Goal: Task Accomplishment & Management: Manage account settings

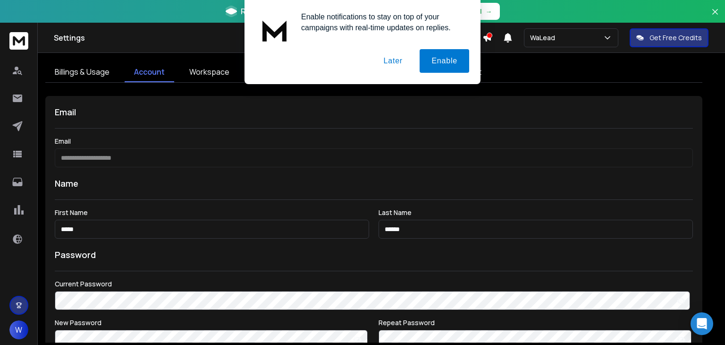
click at [391, 57] on button "Later" at bounding box center [393, 61] width 43 height 24
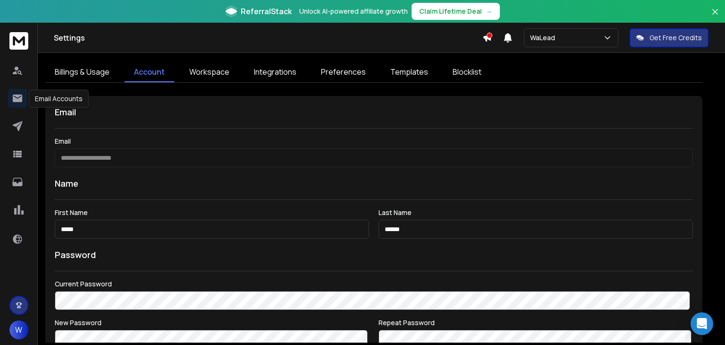
click at [18, 97] on icon at bounding box center [17, 98] width 9 height 8
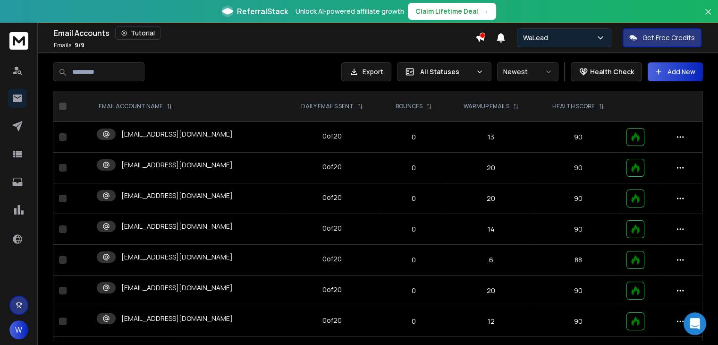
click at [552, 44] on button "WaLead" at bounding box center [564, 37] width 94 height 19
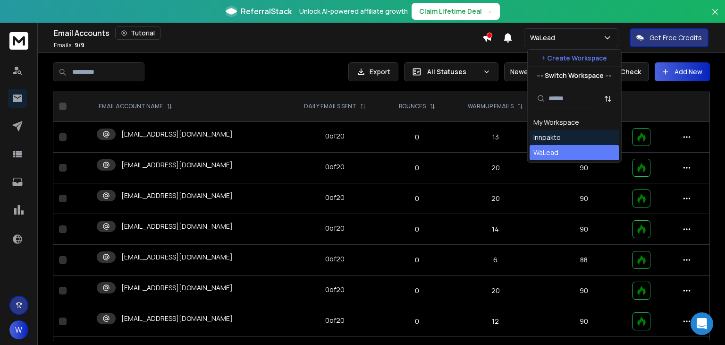
click at [550, 137] on div "Innpakto" at bounding box center [547, 137] width 27 height 9
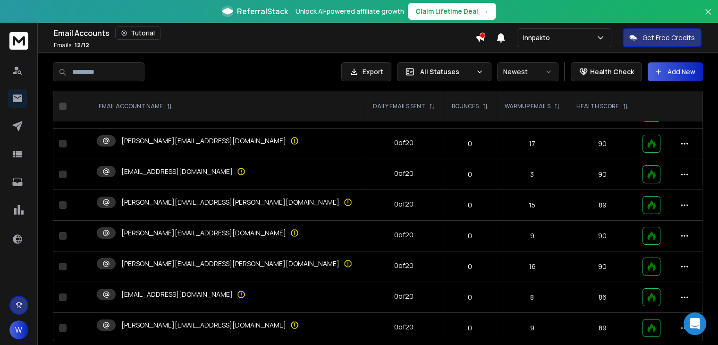
scroll to position [155, 0]
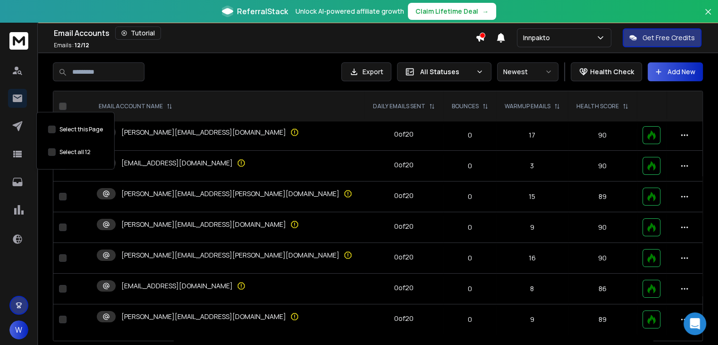
click at [61, 107] on button "Select this Page" at bounding box center [63, 106] width 8 height 8
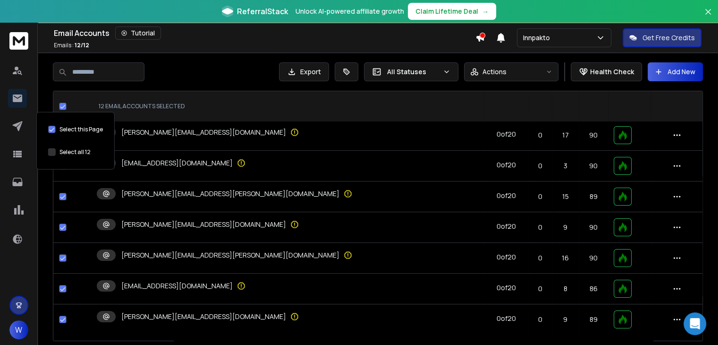
click at [52, 151] on button "Select this Page" at bounding box center [52, 152] width 8 height 8
click at [690, 324] on icon "Open Intercom Messenger" at bounding box center [695, 323] width 12 height 12
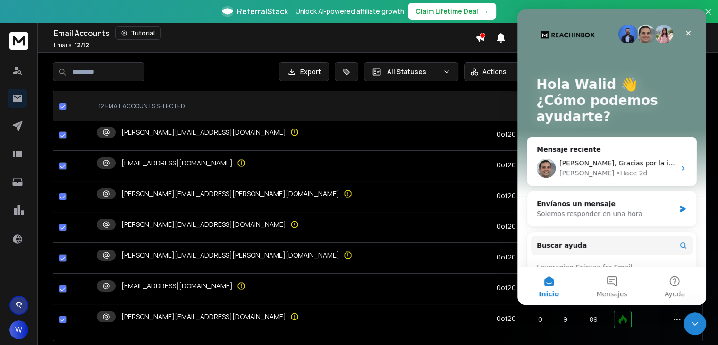
scroll to position [0, 0]
click at [690, 325] on icon "Cerrar Intercom Messenger" at bounding box center [694, 323] width 11 height 11
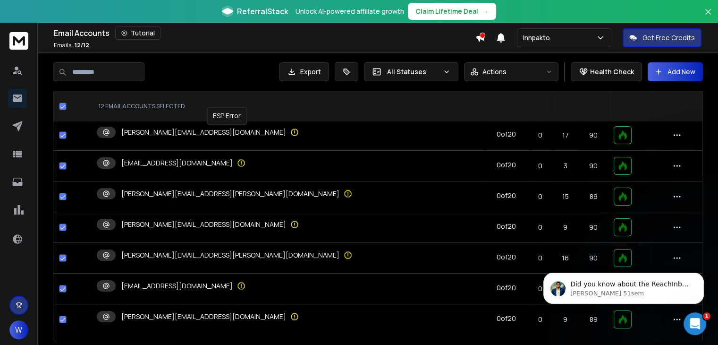
click at [290, 131] on icon at bounding box center [294, 132] width 9 height 9
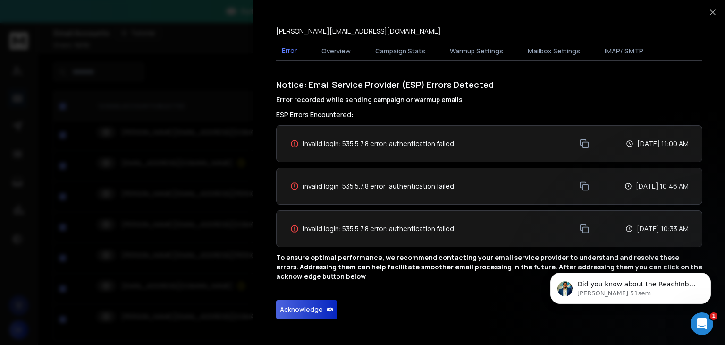
click at [237, 172] on div at bounding box center [362, 172] width 725 height 345
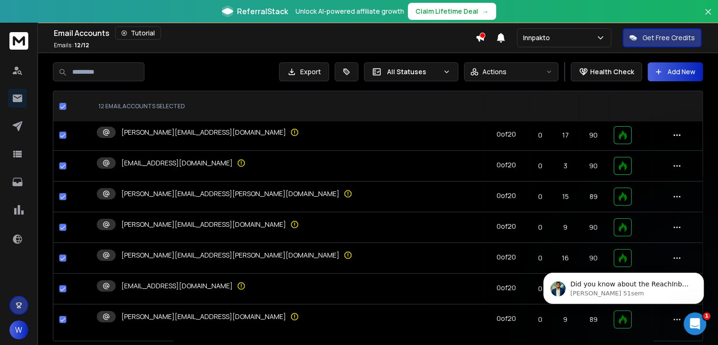
click at [673, 131] on icon at bounding box center [677, 135] width 9 height 9
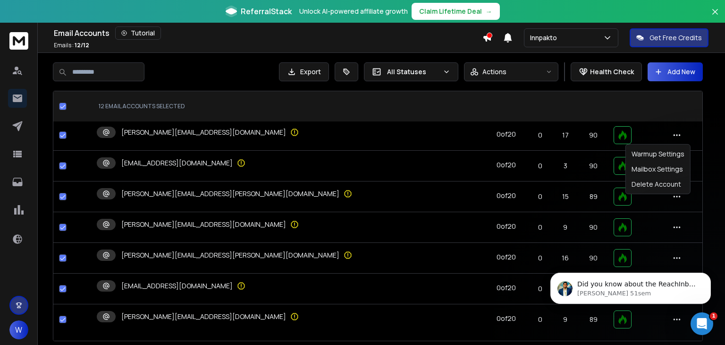
click at [673, 131] on icon at bounding box center [677, 135] width 9 height 9
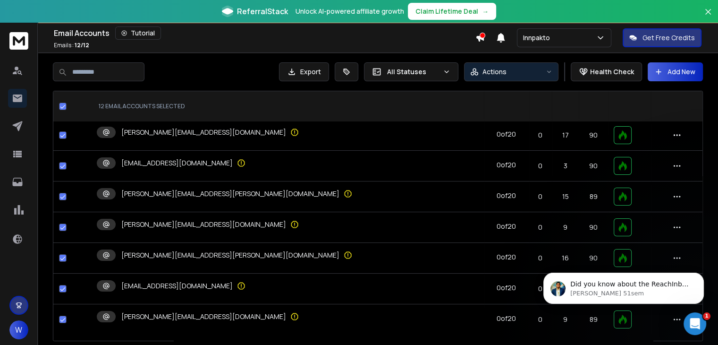
click at [534, 75] on div "Actions" at bounding box center [506, 71] width 72 height 9
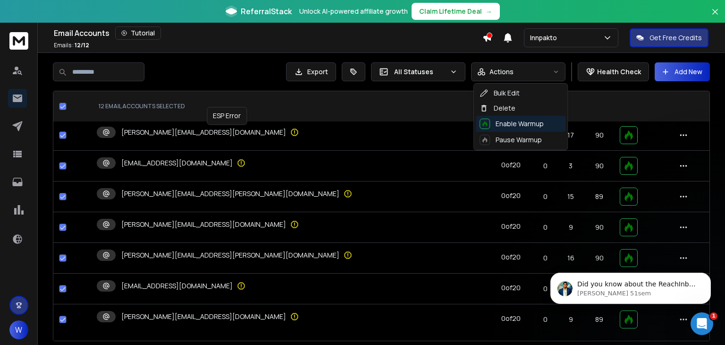
click at [211, 85] on div "Export All Statuses Actions Health Check Add New 12 EMAIL ACCOUNTS SELECTED mat…" at bounding box center [381, 201] width 657 height 279
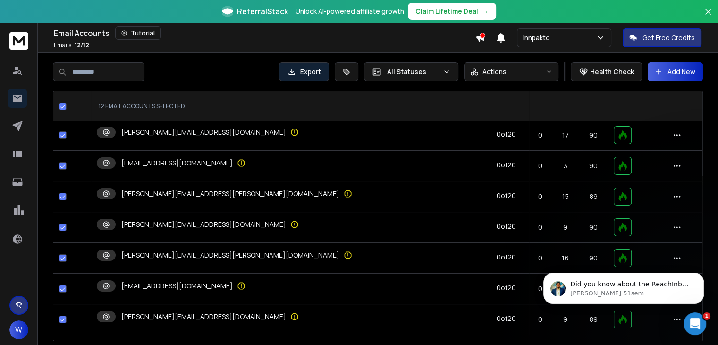
click at [317, 69] on button "Export" at bounding box center [304, 71] width 50 height 19
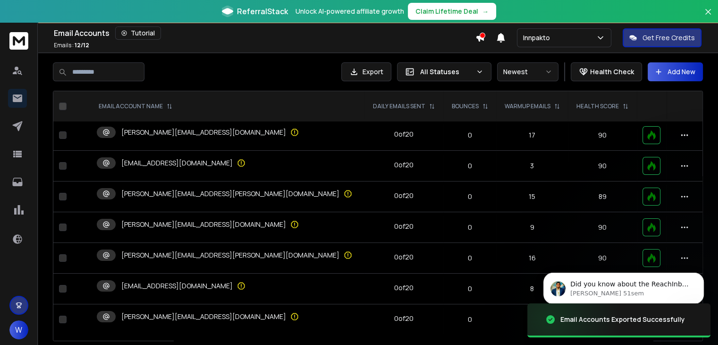
click at [663, 61] on div "Export All Statuses Newest Health Check Add New EMAIL ACCOUNT NAME DAILY EMAILS…" at bounding box center [378, 202] width 680 height 298
click at [667, 66] on button "Add New" at bounding box center [675, 71] width 55 height 19
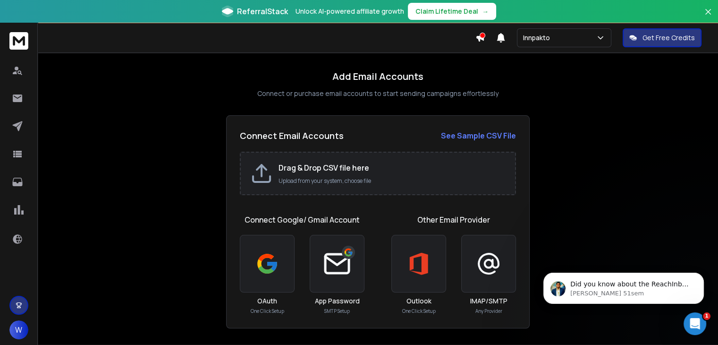
click at [457, 136] on strong "See Sample CSV File" at bounding box center [478, 135] width 75 height 10
click at [12, 101] on icon at bounding box center [17, 98] width 11 height 11
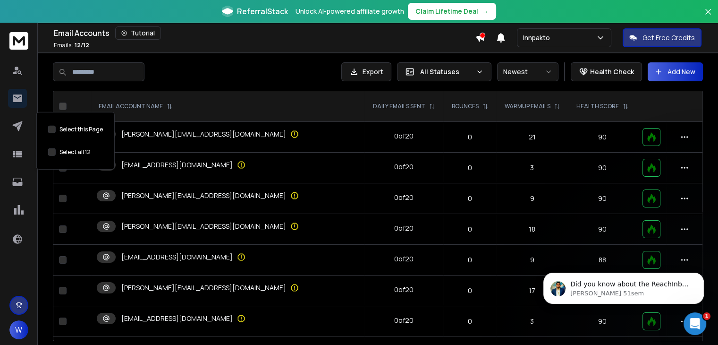
click at [65, 104] on button "Select this Page" at bounding box center [63, 106] width 8 height 8
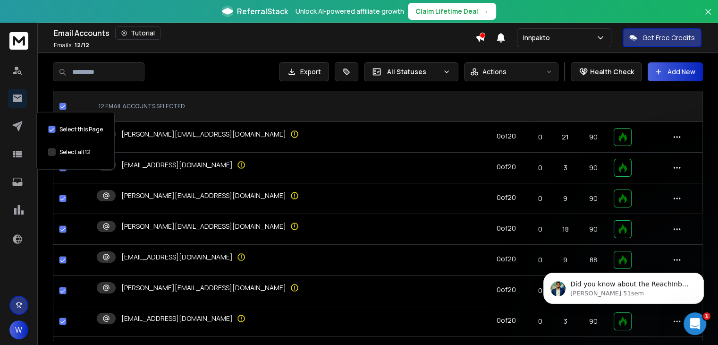
click at [52, 150] on button "Select this Page" at bounding box center [52, 152] width 8 height 8
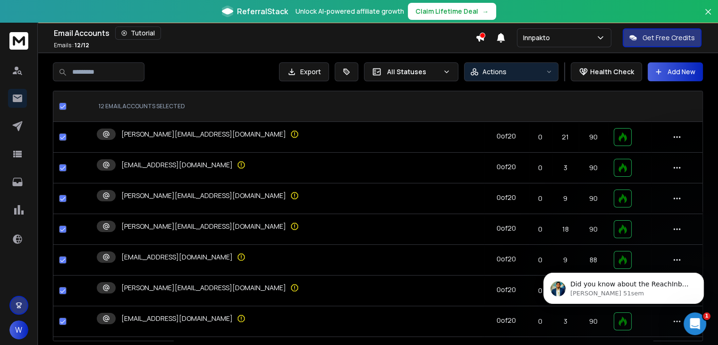
click at [542, 72] on div "Actions" at bounding box center [506, 71] width 72 height 9
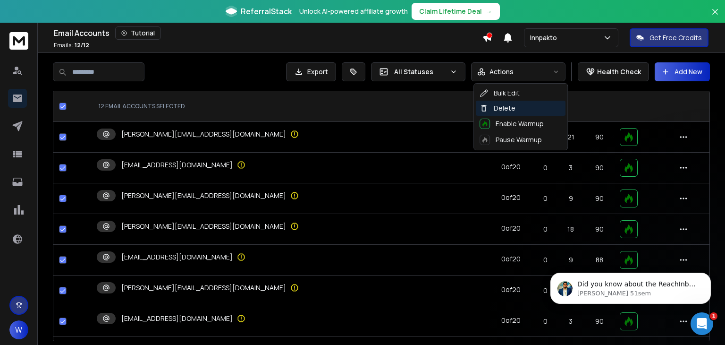
click at [505, 106] on div "Delete" at bounding box center [498, 107] width 36 height 9
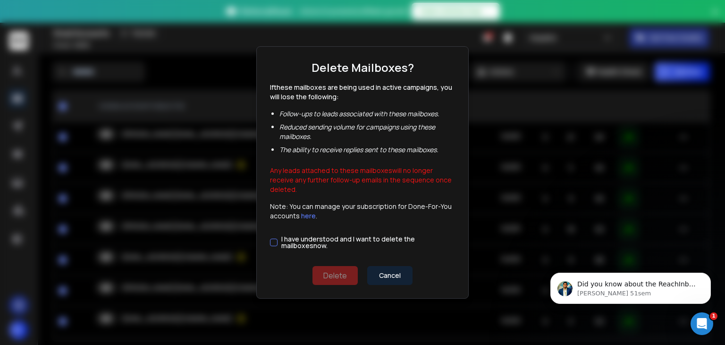
click at [280, 237] on div "I have understood and I want to delete the mailbox es now." at bounding box center [362, 238] width 185 height 21
click at [272, 240] on button "I have understood and I want to delete the mailbox es now." at bounding box center [274, 242] width 8 height 8
click at [336, 273] on button "Delete" at bounding box center [335, 275] width 45 height 19
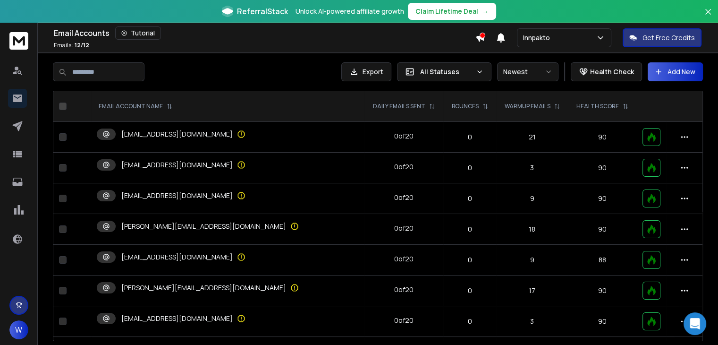
click at [57, 107] on th at bounding box center [72, 106] width 38 height 31
click at [62, 108] on button "Select this Page" at bounding box center [63, 106] width 8 height 8
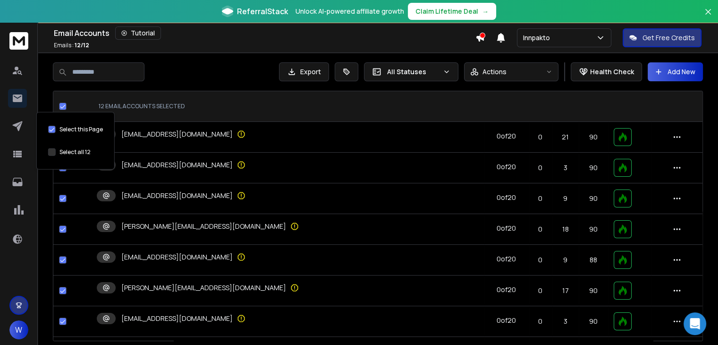
click at [51, 153] on button "Select this Page" at bounding box center [52, 152] width 8 height 8
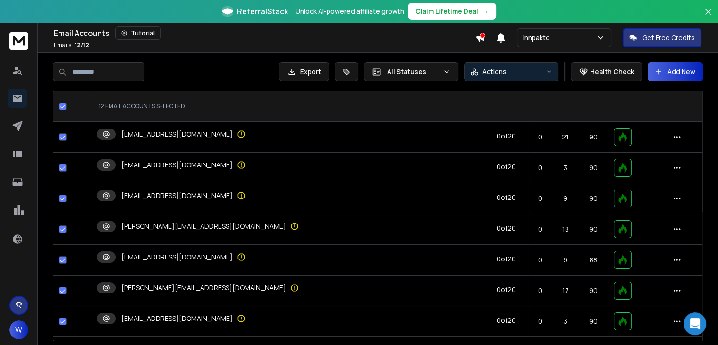
click at [535, 75] on div "Actions" at bounding box center [506, 71] width 72 height 9
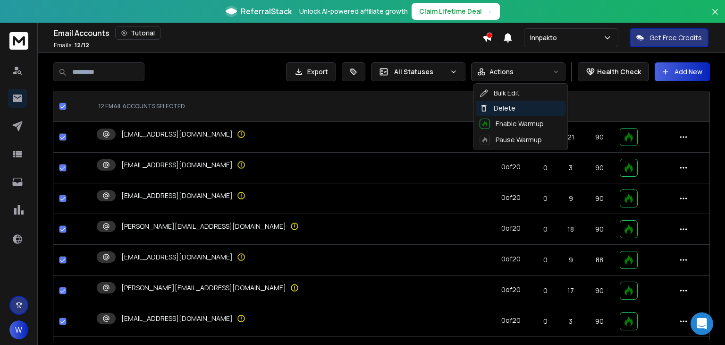
click at [508, 104] on div "Delete" at bounding box center [498, 107] width 36 height 9
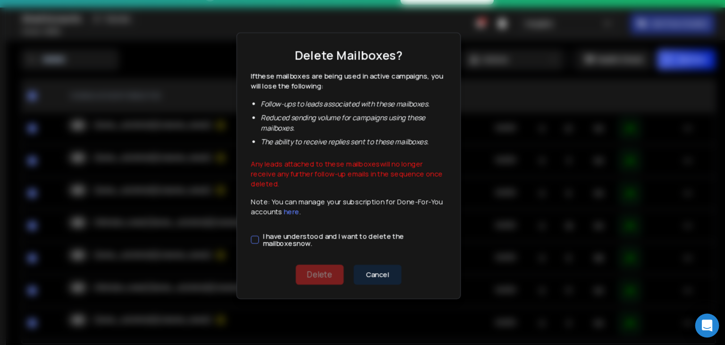
click at [273, 238] on button "I have understood and I want to delete the mailbox es now." at bounding box center [274, 242] width 8 height 8
click at [330, 270] on button "Delete" at bounding box center [335, 275] width 45 height 19
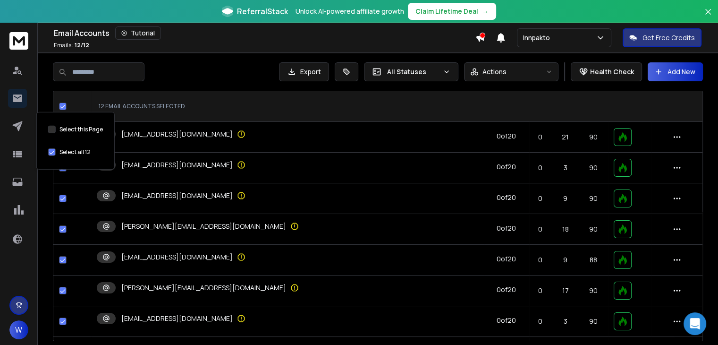
click at [62, 104] on button "Select this Page" at bounding box center [63, 106] width 8 height 8
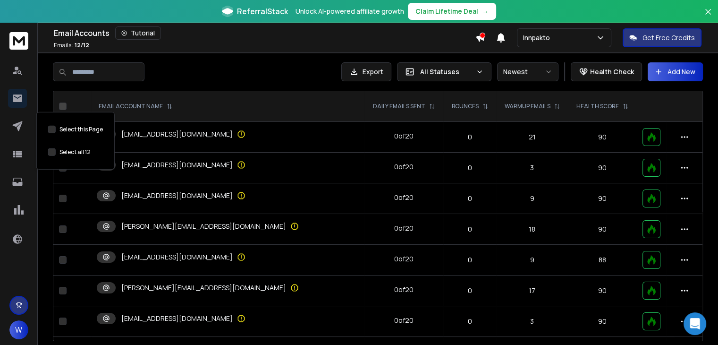
click at [61, 108] on button "Select this Page" at bounding box center [63, 106] width 8 height 8
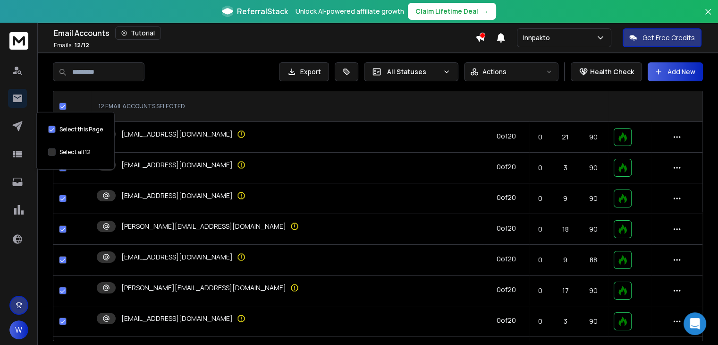
click at [51, 153] on button "Select this Page" at bounding box center [52, 152] width 8 height 8
click at [56, 105] on th at bounding box center [72, 106] width 38 height 31
click at [60, 106] on button "Select this Page" at bounding box center [63, 106] width 8 height 8
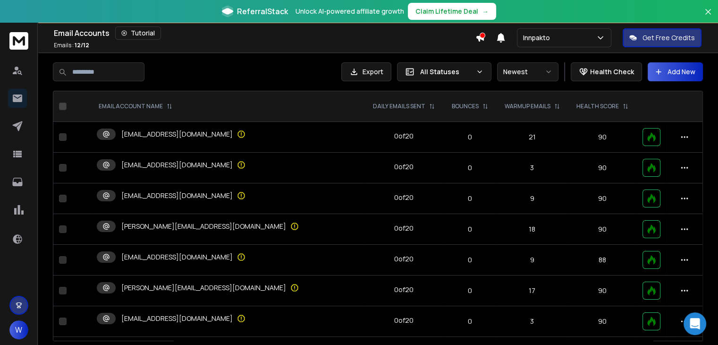
click at [131, 80] on input at bounding box center [99, 71] width 92 height 19
click at [673, 73] on button "Add New" at bounding box center [675, 71] width 55 height 19
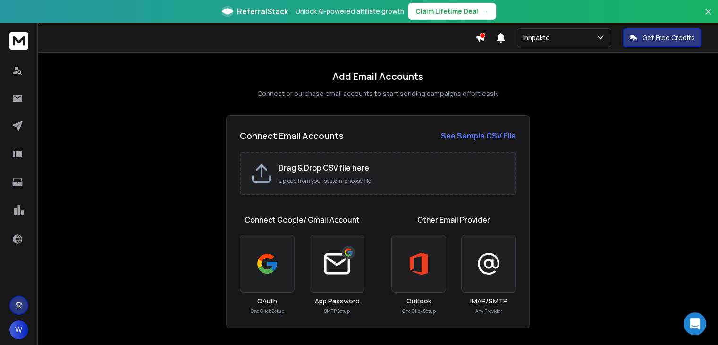
click at [356, 179] on p "Upload from your system, choose file" at bounding box center [392, 181] width 227 height 8
type input "**********"
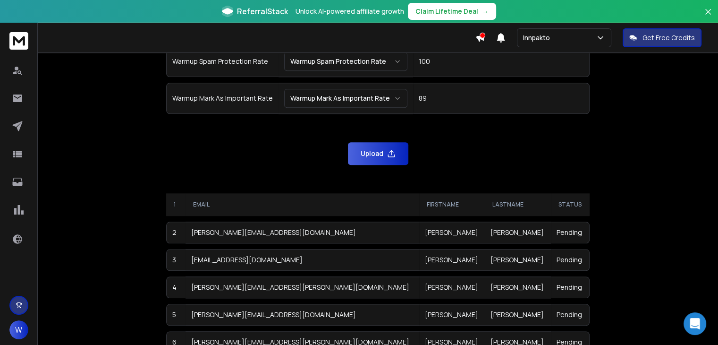
scroll to position [852, 0]
click at [375, 152] on p "Upload" at bounding box center [372, 152] width 23 height 9
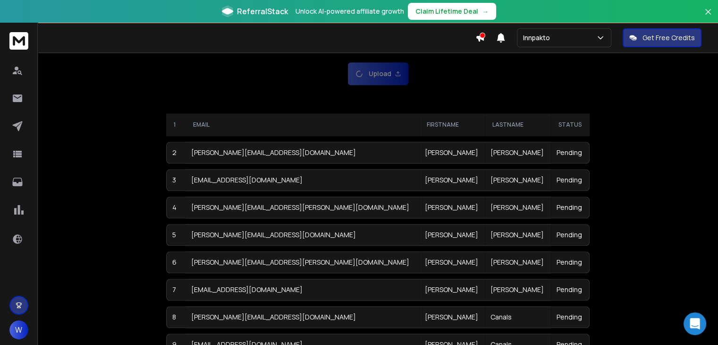
scroll to position [932, 0]
drag, startPoint x: 517, startPoint y: 148, endPoint x: 551, endPoint y: 148, distance: 34.0
click at [551, 146] on td "Pending" at bounding box center [570, 152] width 39 height 22
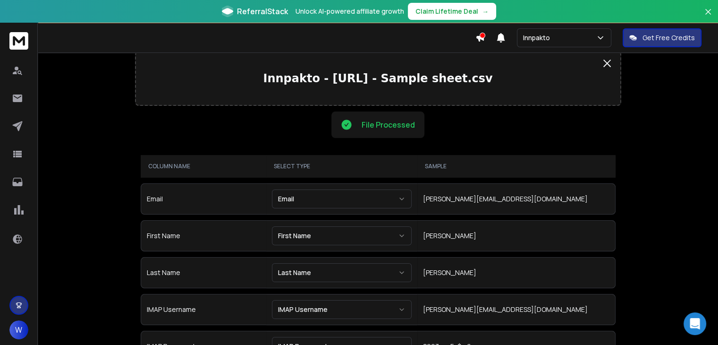
scroll to position [0, 0]
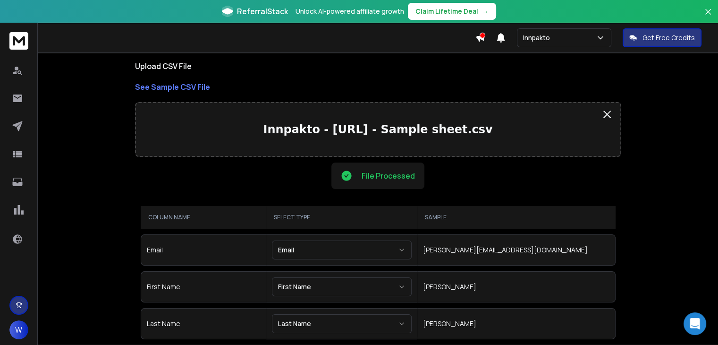
click at [602, 110] on icon at bounding box center [607, 114] width 11 height 11
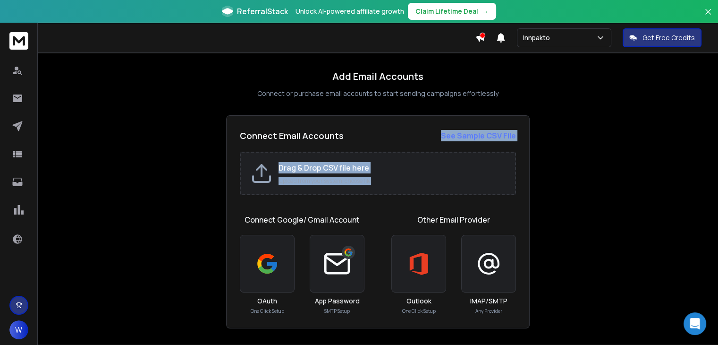
drag, startPoint x: 377, startPoint y: 131, endPoint x: 409, endPoint y: 187, distance: 65.4
click at [409, 186] on div "Connect Email Accounts See Sample CSV File Drag & Drop CSV file here Upload fro…" at bounding box center [378, 162] width 276 height 66
click at [409, 189] on div "Drag & Drop CSV file here Upload from your system, choose file" at bounding box center [378, 173] width 276 height 43
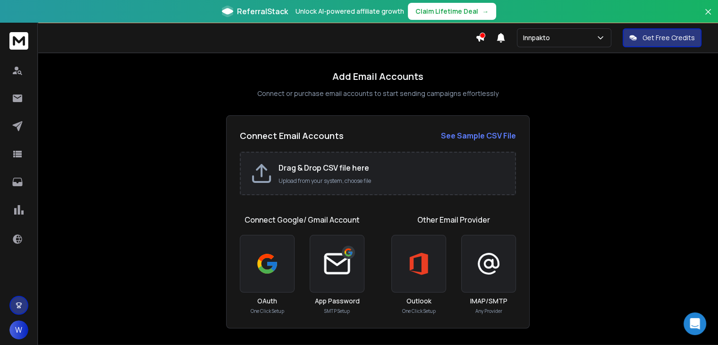
type input "**********"
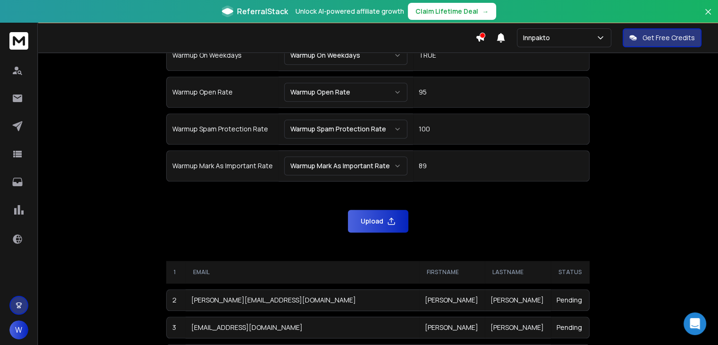
scroll to position [787, 0]
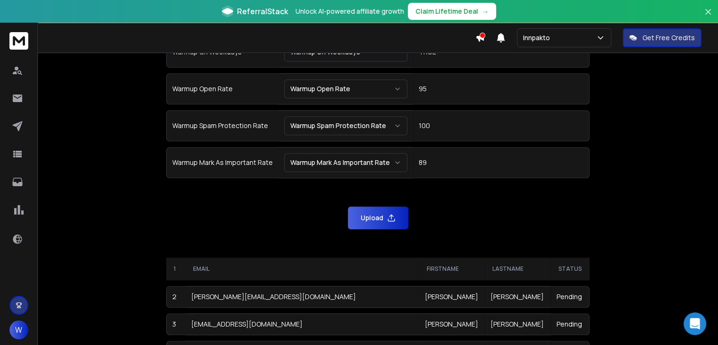
click at [387, 223] on button "Upload" at bounding box center [378, 217] width 60 height 23
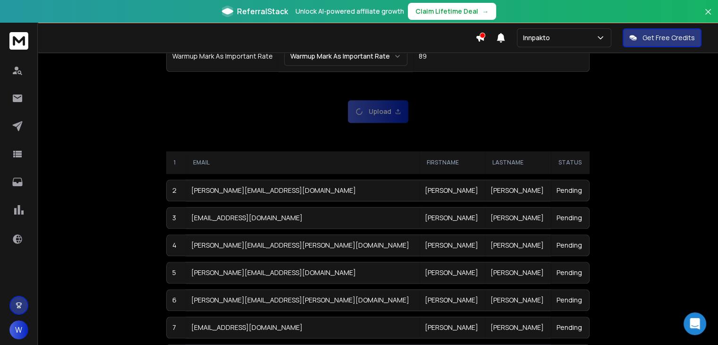
scroll to position [906, 0]
